Goal: Communication & Community: Answer question/provide support

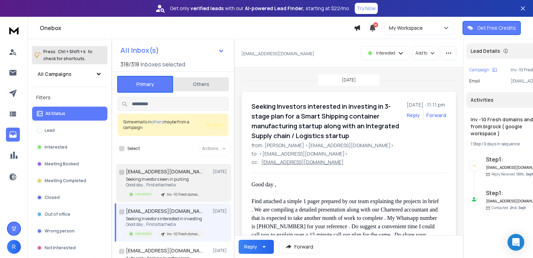
scroll to position [163, 0]
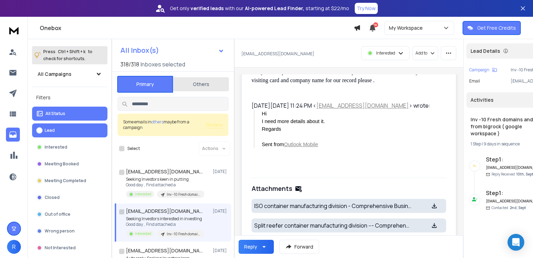
click at [53, 128] on p "Lead" at bounding box center [50, 130] width 10 height 6
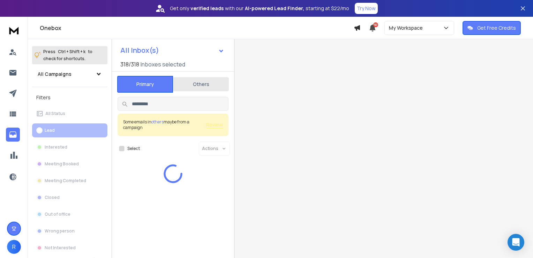
scroll to position [0, 0]
click at [59, 119] on div "All Status Lead Interested Meeting Booked Meeting Completed Closed Out of offic…" at bounding box center [69, 180] width 75 height 148
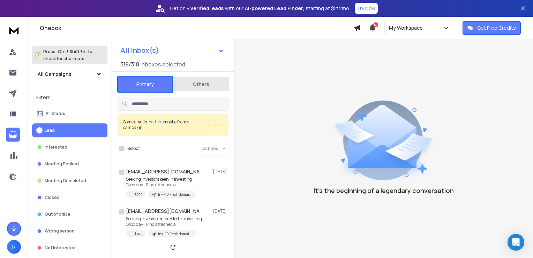
click at [62, 117] on div "All Status" at bounding box center [50, 113] width 29 height 7
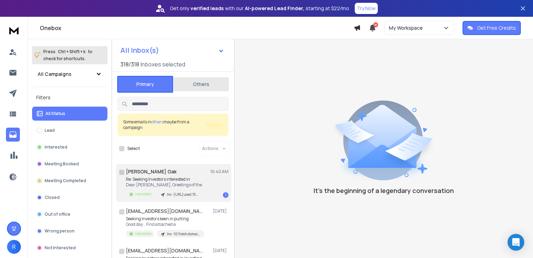
click at [189, 179] on p "Re: Seeking Investors interested in" at bounding box center [165, 179] width 79 height 6
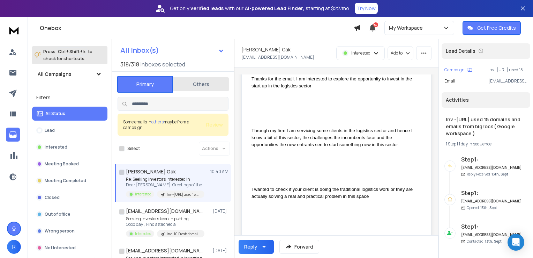
scroll to position [244, 0]
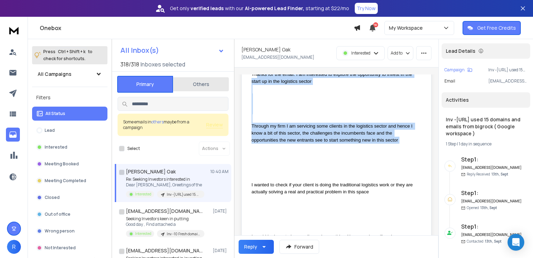
drag, startPoint x: 253, startPoint y: 124, endPoint x: 338, endPoint y: 202, distance: 115.6
drag, startPoint x: 338, startPoint y: 202, endPoint x: 297, endPoint y: 158, distance: 60.5
click at [297, 114] on div at bounding box center [334, 103] width 164 height 21
click at [294, 114] on div at bounding box center [334, 103] width 164 height 21
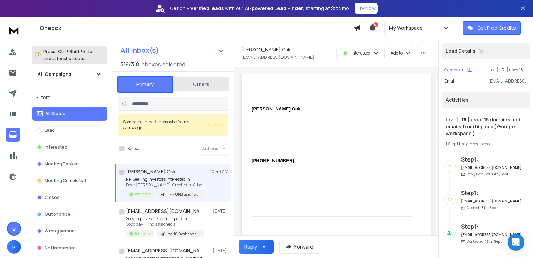
scroll to position [570, 0]
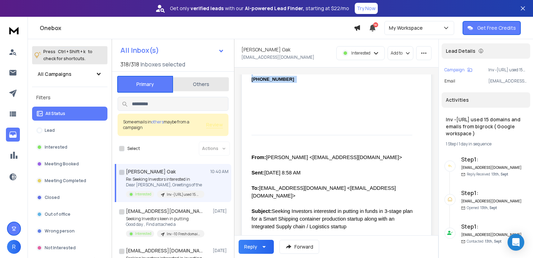
drag, startPoint x: 293, startPoint y: 149, endPoint x: 248, endPoint y: 96, distance: 69.9
copy div "[PERSON_NAME] Oak [PHONE_NUMBER]"
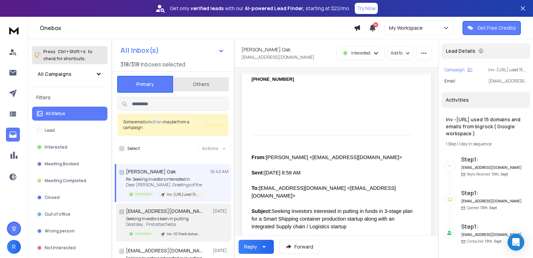
click at [161, 209] on h1 "[EMAIL_ADDRESS][DOMAIN_NAME]" at bounding box center [164, 210] width 77 height 7
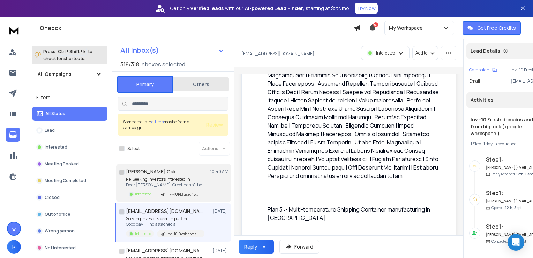
click at [143, 171] on h1 "[PERSON_NAME] Oak" at bounding box center [151, 171] width 50 height 7
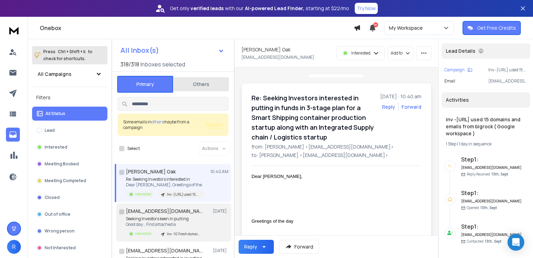
scroll to position [0, 0]
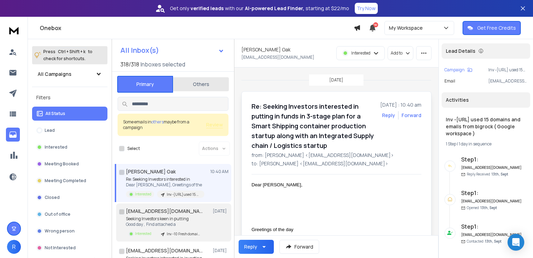
click at [146, 221] on p "Seeking Investors keen in putting" at bounding box center [165, 219] width 79 height 6
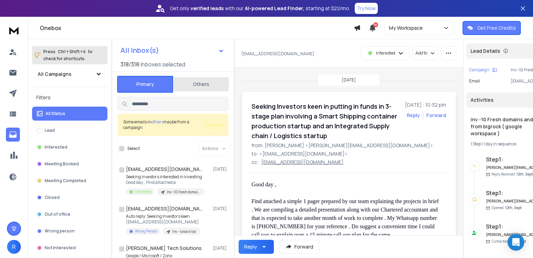
scroll to position [81, 0]
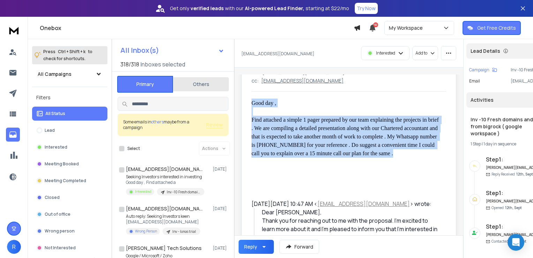
drag, startPoint x: 373, startPoint y: 152, endPoint x: 250, endPoint y: 96, distance: 134.4
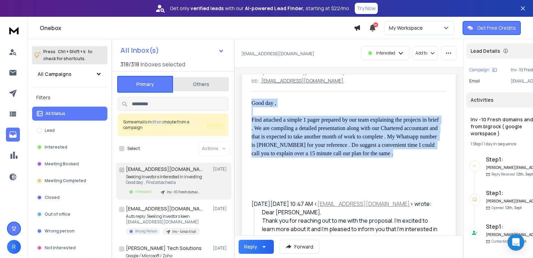
copy div "Good day , Find attached a simple 1 pager prepared by our team explaining the p…"
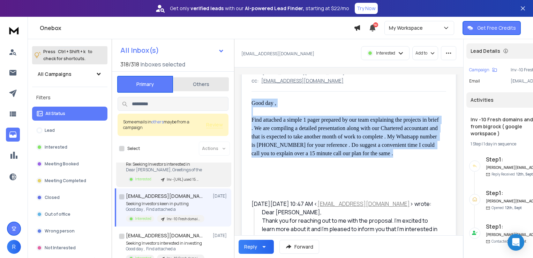
scroll to position [0, 0]
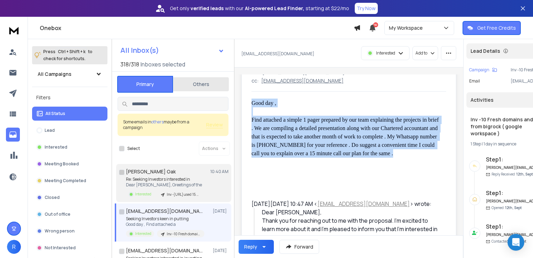
click at [157, 181] on p "Re: Seeking Investors interested in" at bounding box center [165, 179] width 79 height 6
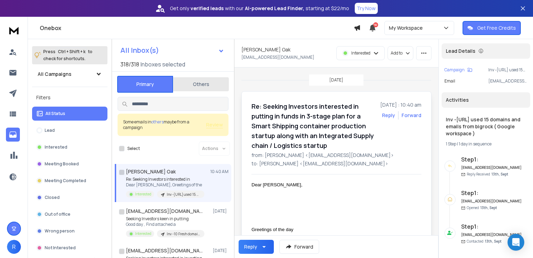
click at [389, 115] on button "Reply" at bounding box center [388, 115] width 13 height 7
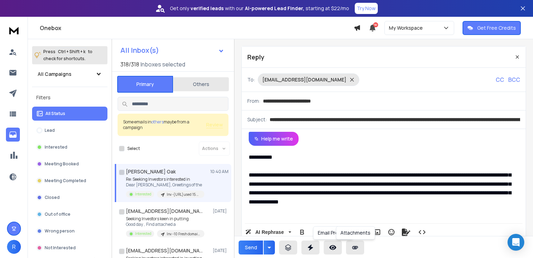
click at [356, 244] on icon at bounding box center [355, 247] width 7 height 7
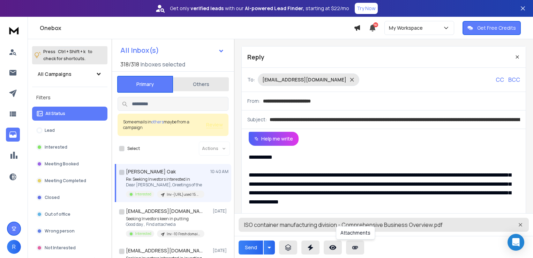
click at [356, 249] on icon at bounding box center [356, 247] width 6 height 3
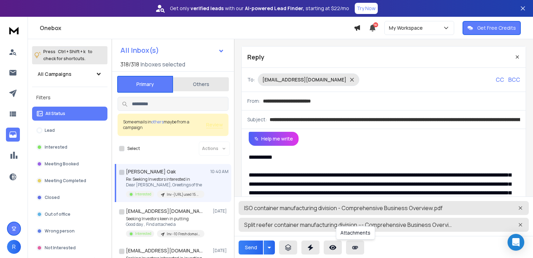
click at [357, 249] on icon at bounding box center [355, 247] width 7 height 7
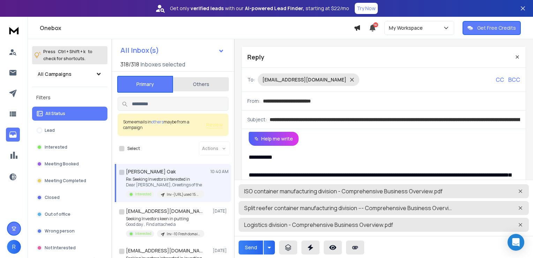
click at [280, 119] on input "**********" at bounding box center [395, 119] width 251 height 7
type input "**********"
click at [497, 81] on p "CC" at bounding box center [500, 79] width 8 height 8
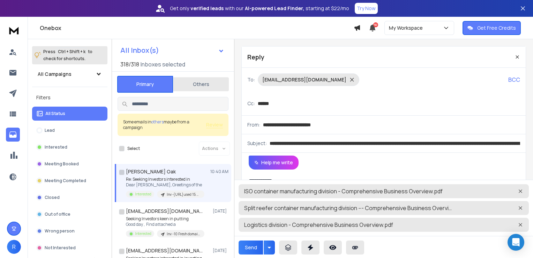
type input "**********"
click at [317, 171] on div "**********" at bounding box center [384, 207] width 284 height 76
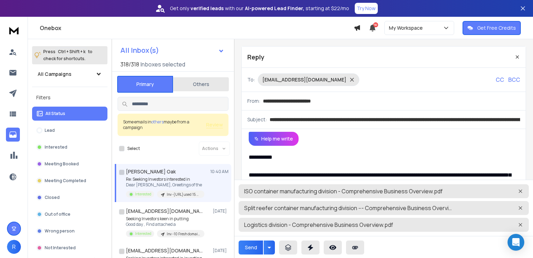
click at [316, 163] on div at bounding box center [383, 166] width 268 height 9
click at [501, 79] on p "CC" at bounding box center [500, 79] width 8 height 8
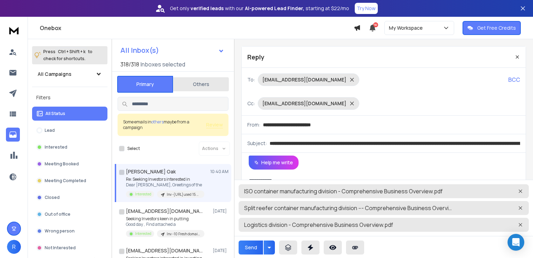
click at [295, 177] on div "**********" at bounding box center [383, 207] width 282 height 76
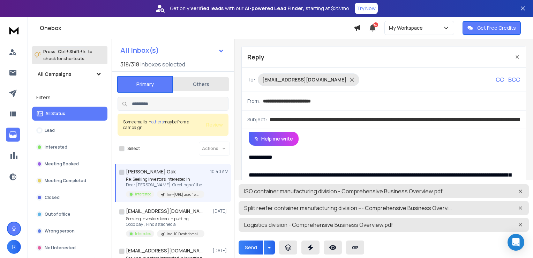
click at [249, 251] on button "Send" at bounding box center [251, 247] width 24 height 14
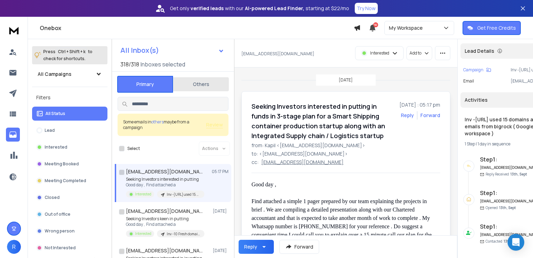
click at [260, 157] on p "to: <[EMAIL_ADDRESS][DOMAIN_NAME]>" at bounding box center [346, 153] width 189 height 7
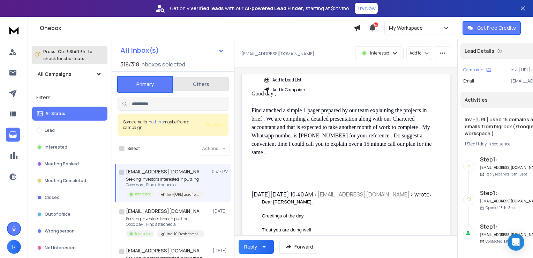
scroll to position [163, 0]
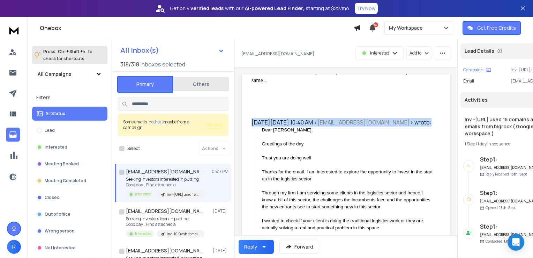
drag, startPoint x: 251, startPoint y: 129, endPoint x: 284, endPoint y: 138, distance: 33.5
click at [284, 126] on div "[DATE][DATE] 10:40 AM < [EMAIL_ADDRESS][DOMAIN_NAME] > wrote:" at bounding box center [343, 122] width 183 height 8
copy div "[DATE][DATE] 10:40 AM < [EMAIL_ADDRESS][DOMAIN_NAME] > wrote:"
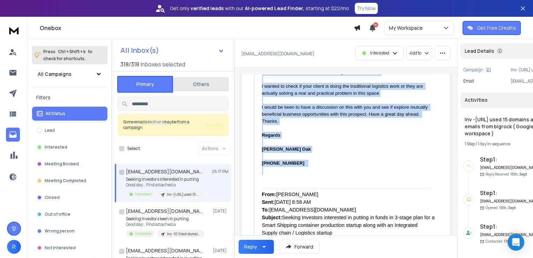
scroll to position [326, 0]
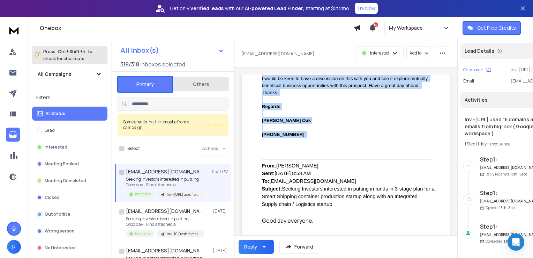
drag, startPoint x: 262, startPoint y: 147, endPoint x: 305, endPoint y: 152, distance: 43.6
copy div "Dear [PERSON_NAME], Greetings of the day Trust you are doing well Thanks for th…"
